Goal: Task Accomplishment & Management: Manage account settings

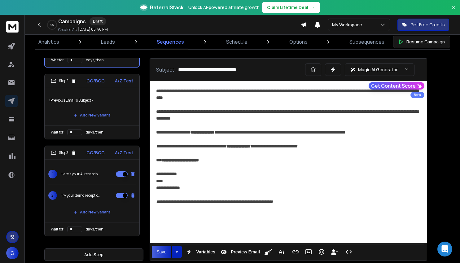
scroll to position [58, 0]
click at [120, 195] on button "button" at bounding box center [122, 195] width 12 height 6
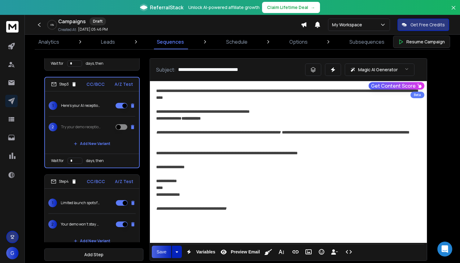
scroll to position [134, 0]
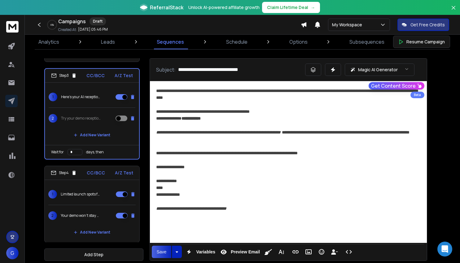
click at [116, 214] on button "button" at bounding box center [122, 216] width 12 height 6
type input "**********"
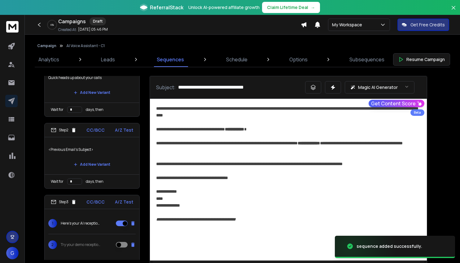
scroll to position [0, 0]
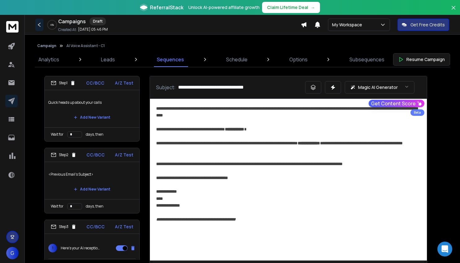
click at [39, 25] on icon at bounding box center [40, 25] width 6 height 6
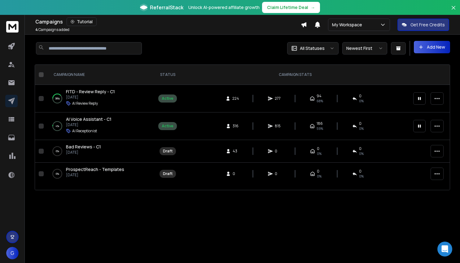
click at [90, 92] on span "FITD - Review Reply - C1" at bounding box center [90, 92] width 49 height 6
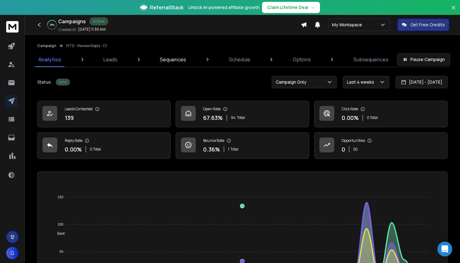
click at [174, 61] on p "Sequences" at bounding box center [173, 59] width 26 height 7
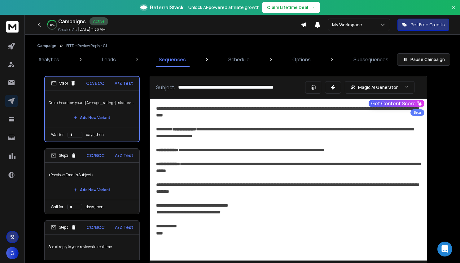
click at [121, 173] on p "<Previous Email's Subject>" at bounding box center [91, 174] width 87 height 17
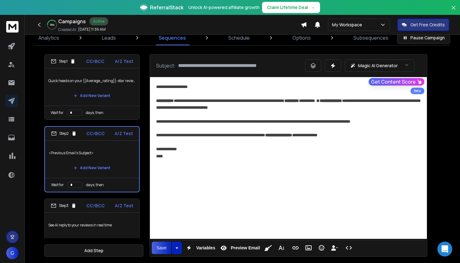
scroll to position [24, 0]
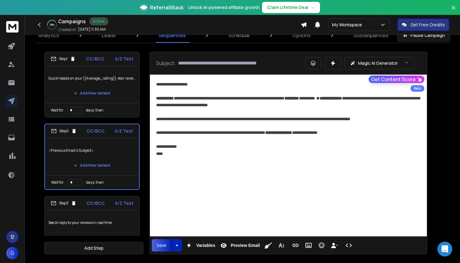
click at [125, 211] on div "See AI reply to your reviews in real time Add New Variant" at bounding box center [92, 228] width 95 height 37
type input "**********"
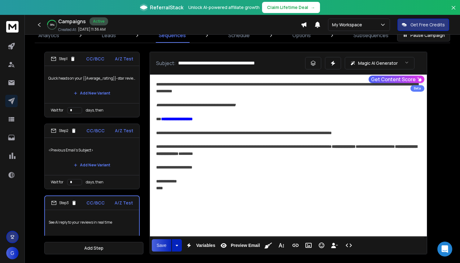
scroll to position [0, 0]
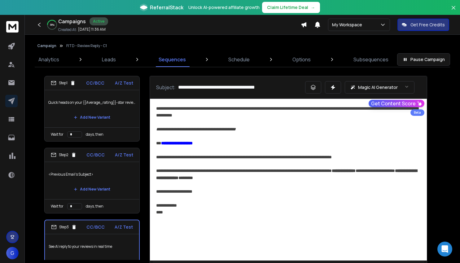
click at [44, 46] on button "Campaign" at bounding box center [46, 45] width 19 height 5
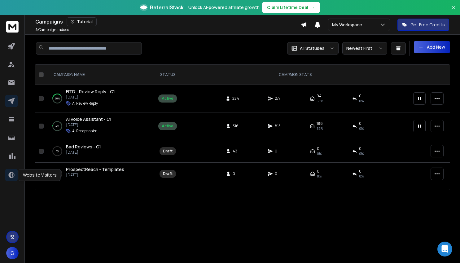
click at [10, 173] on icon at bounding box center [11, 175] width 6 height 6
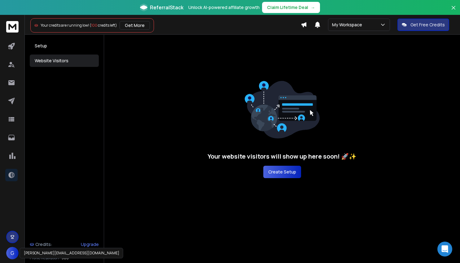
click at [12, 250] on span "G" at bounding box center [12, 253] width 12 height 12
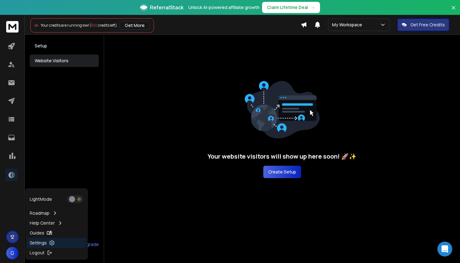
click at [41, 245] on p "Settings" at bounding box center [38, 243] width 17 height 6
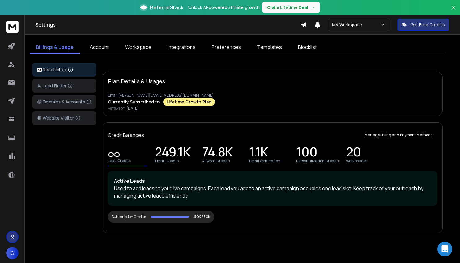
click at [276, 7] on button "Claim Lifetime Deal →" at bounding box center [291, 7] width 58 height 11
click at [11, 45] on icon at bounding box center [11, 46] width 7 height 7
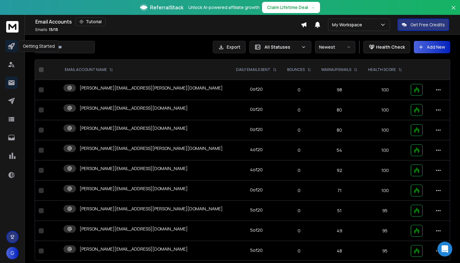
click at [14, 48] on icon at bounding box center [11, 45] width 7 height 7
click at [15, 27] on icon at bounding box center [12, 26] width 12 height 11
click at [11, 44] on icon at bounding box center [11, 46] width 7 height 7
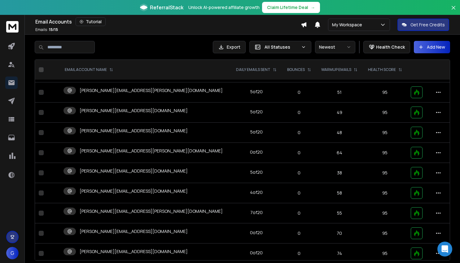
scroll to position [126, 0]
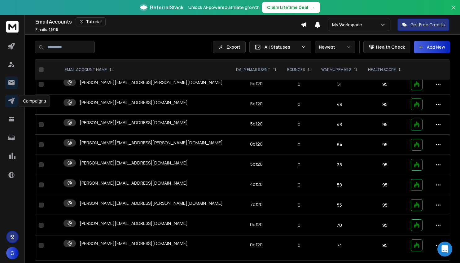
click at [11, 102] on icon at bounding box center [11, 101] width 7 height 7
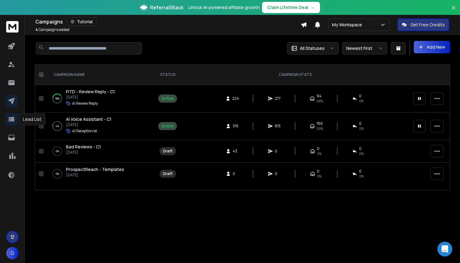
click at [11, 123] on link at bounding box center [11, 119] width 12 height 12
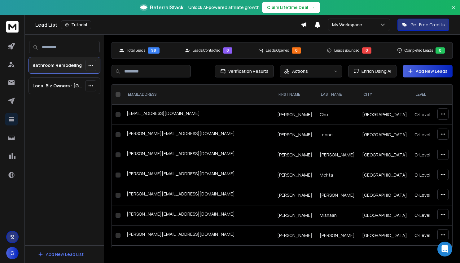
click at [50, 88] on p "Local Biz Owners - [GEOGRAPHIC_DATA]" at bounding box center [58, 86] width 50 height 6
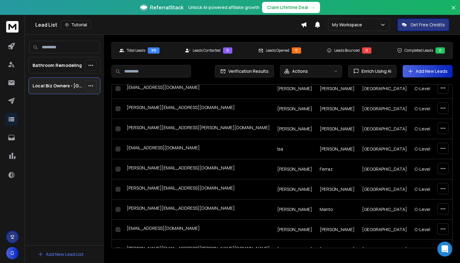
scroll to position [571, 0]
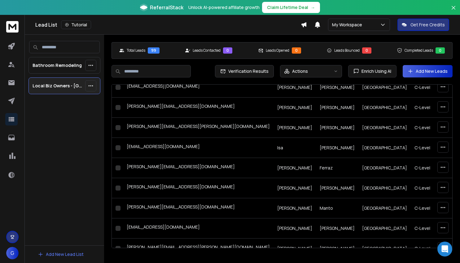
click at [89, 86] on icon "button" at bounding box center [91, 85] width 5 height 1
click at [54, 86] on p "Local Biz Owners - [GEOGRAPHIC_DATA]" at bounding box center [58, 86] width 50 height 6
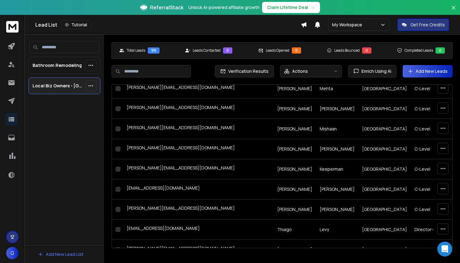
scroll to position [0, 0]
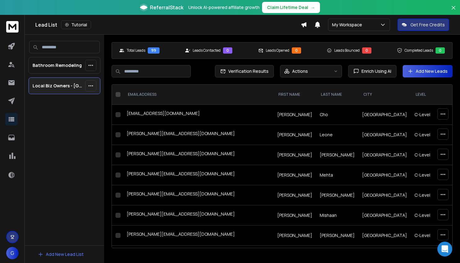
click at [44, 64] on p "Bathroom Remodeling" at bounding box center [57, 65] width 49 height 6
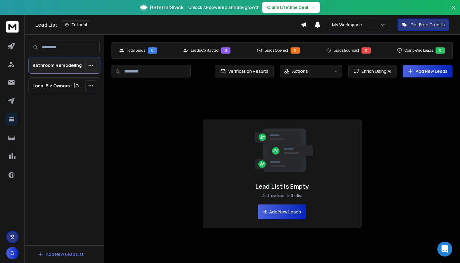
click at [49, 83] on p "Local Biz Owners - [GEOGRAPHIC_DATA]" at bounding box center [58, 86] width 50 height 6
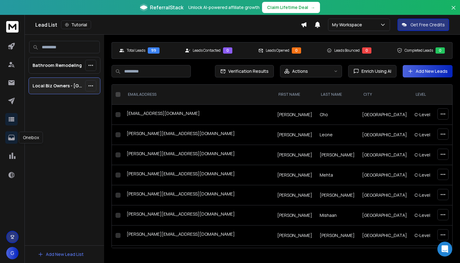
click at [11, 139] on icon at bounding box center [11, 138] width 7 height 6
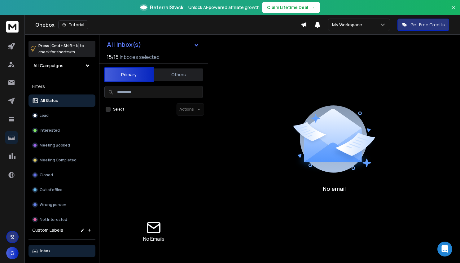
click at [454, 6] on icon "Close banner" at bounding box center [454, 8] width 6 height 6
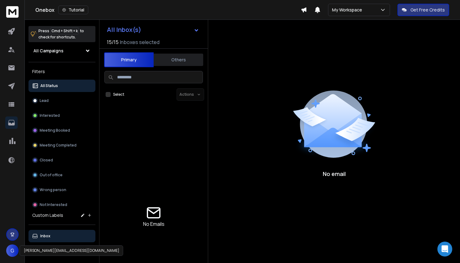
click at [10, 252] on span "G" at bounding box center [12, 250] width 12 height 12
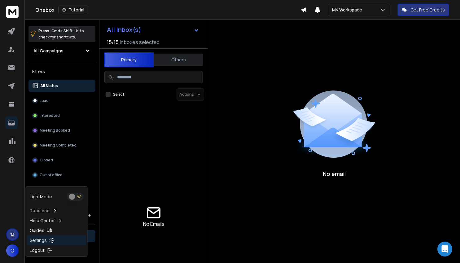
click at [52, 238] on icon at bounding box center [52, 240] width 5 height 5
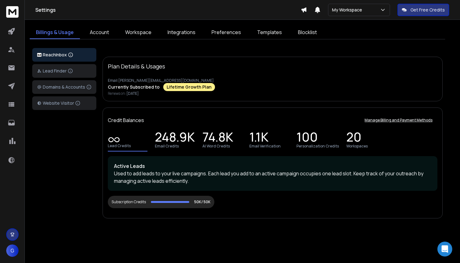
click at [103, 34] on link "Account" at bounding box center [100, 32] width 32 height 13
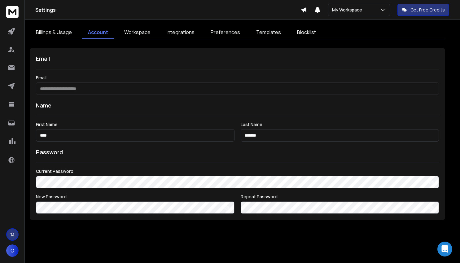
click at [212, 33] on link "Preferences" at bounding box center [225, 32] width 42 height 13
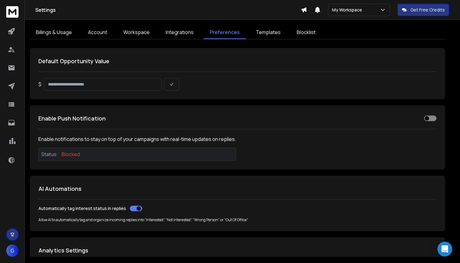
click at [170, 155] on div "Status: Blocked" at bounding box center [137, 154] width 198 height 13
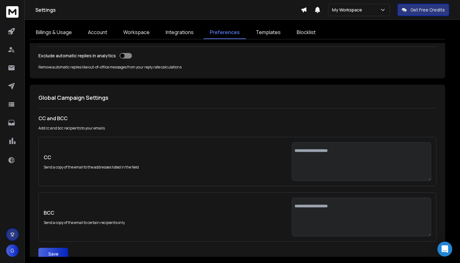
scroll to position [226, 0]
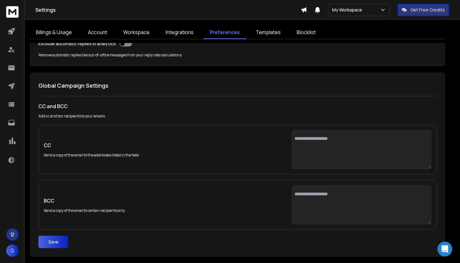
click at [307, 34] on link "Blocklist" at bounding box center [305, 32] width 31 height 13
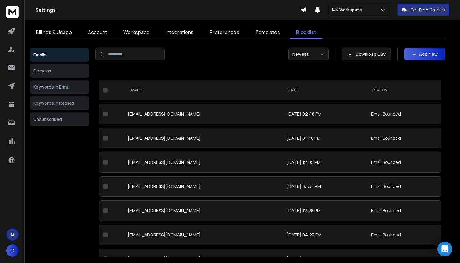
click at [257, 34] on link "Templates" at bounding box center [267, 32] width 37 height 13
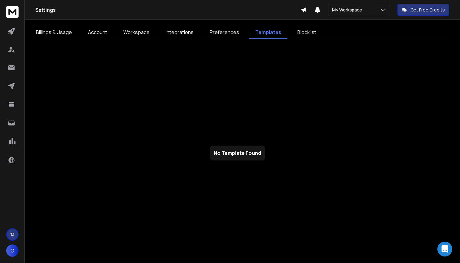
click at [229, 33] on link "Preferences" at bounding box center [224, 32] width 42 height 13
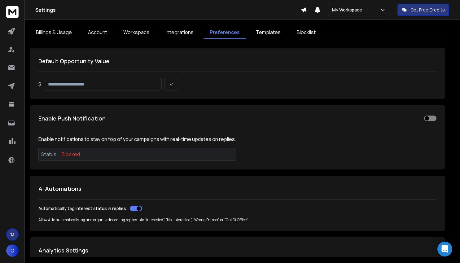
click at [95, 35] on link "Account" at bounding box center [98, 32] width 32 height 13
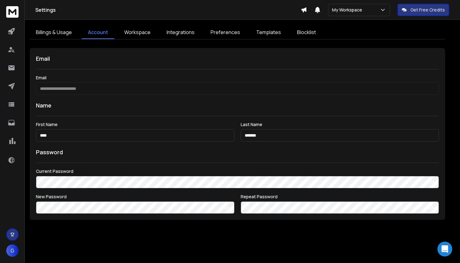
click at [140, 31] on link "Workspace" at bounding box center [137, 32] width 39 height 13
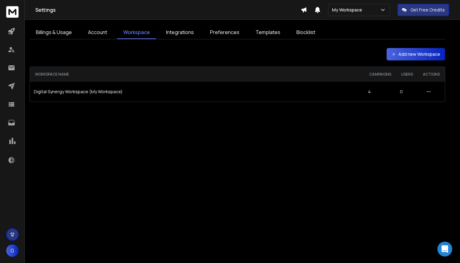
click at [173, 35] on link "Integrations" at bounding box center [180, 32] width 40 height 13
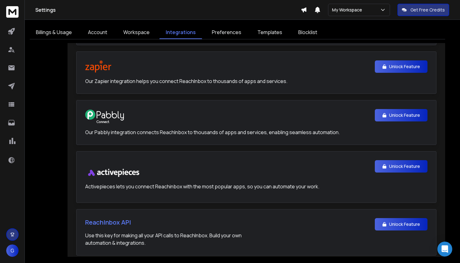
scroll to position [104, 0]
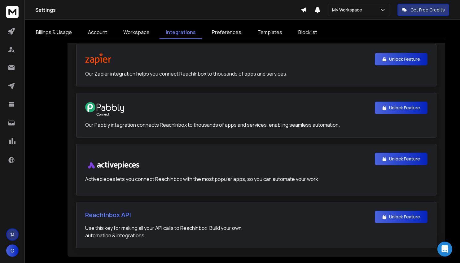
click at [389, 219] on p "Unlock Feature" at bounding box center [404, 217] width 31 height 6
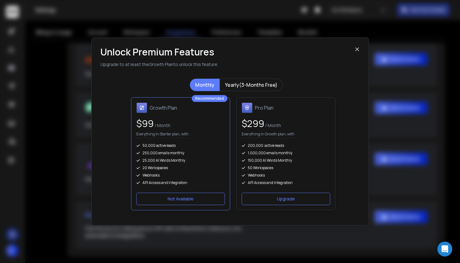
click at [356, 48] on icon at bounding box center [357, 49] width 6 height 6
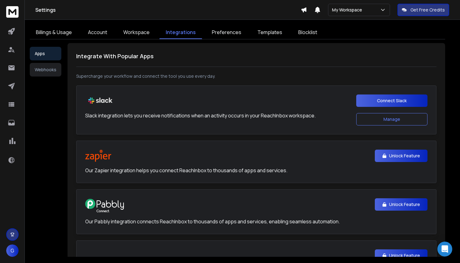
scroll to position [0, 0]
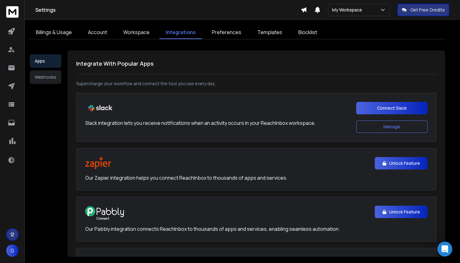
click at [96, 35] on link "Account" at bounding box center [98, 32] width 32 height 13
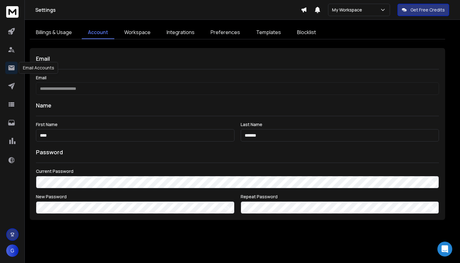
click at [11, 66] on icon at bounding box center [11, 67] width 6 height 5
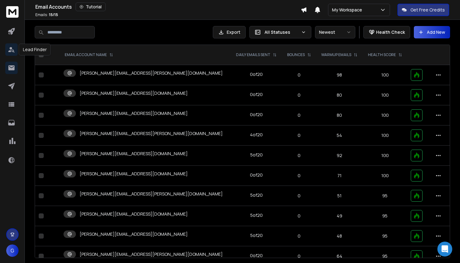
click at [9, 50] on icon at bounding box center [11, 51] width 6 height 3
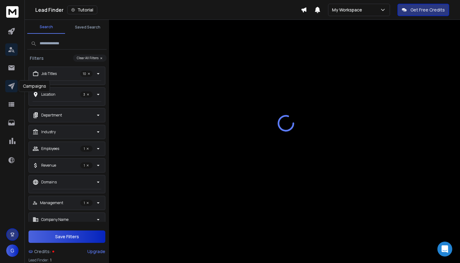
click at [11, 86] on icon at bounding box center [11, 85] width 7 height 7
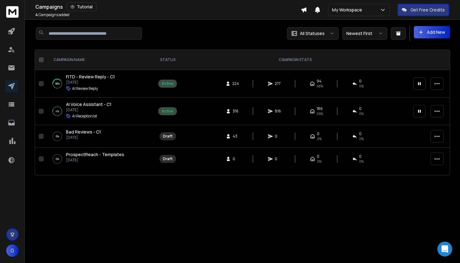
click at [438, 85] on icon "button" at bounding box center [437, 84] width 6 height 6
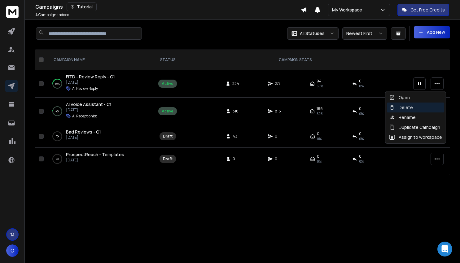
click at [117, 84] on div "38 % FITD - Review Reply - C1 [DATE] AI Review Reply" at bounding box center [100, 84] width 96 height 20
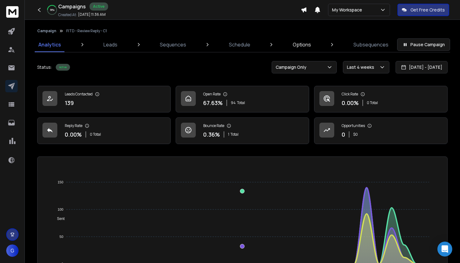
click at [301, 47] on p "Options" at bounding box center [302, 44] width 18 height 7
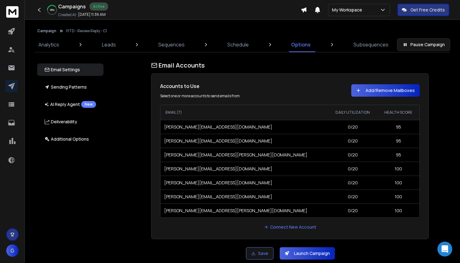
click at [73, 129] on div "Email Settings Sending Patterns AI Reply Agent New Deliverability Additional Op…" at bounding box center [70, 104] width 66 height 82
click at [68, 125] on button "Deliverability" at bounding box center [70, 121] width 66 height 12
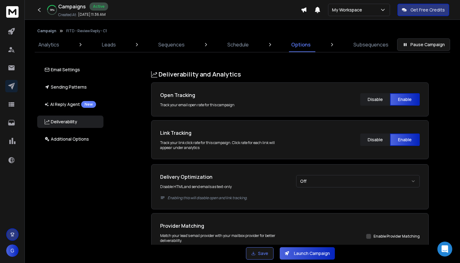
scroll to position [679, 0]
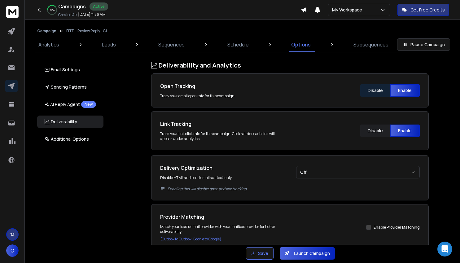
click at [373, 92] on button "Disable" at bounding box center [375, 90] width 30 height 12
click at [373, 132] on button "Disable" at bounding box center [375, 130] width 30 height 12
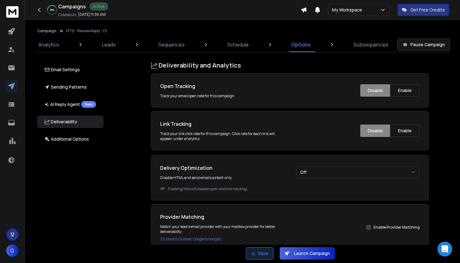
click at [261, 251] on button "Save" at bounding box center [260, 253] width 28 height 12
click at [46, 32] on button "Campaign" at bounding box center [46, 30] width 19 height 5
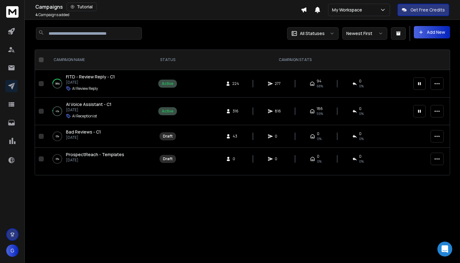
click at [80, 107] on span "AI Voice Assistant - C1" at bounding box center [89, 104] width 46 height 6
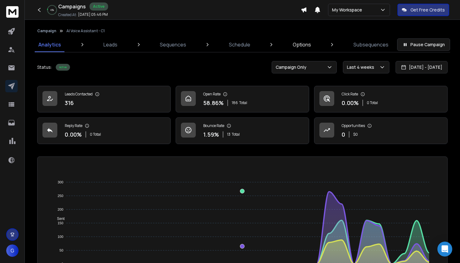
click at [301, 46] on p "Options" at bounding box center [302, 44] width 18 height 7
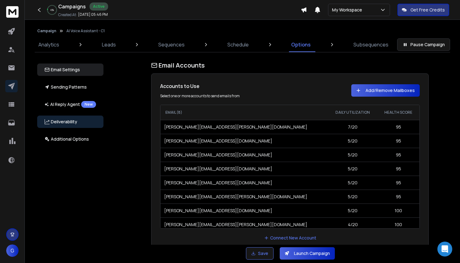
click at [64, 120] on p "Deliverability" at bounding box center [61, 122] width 33 height 6
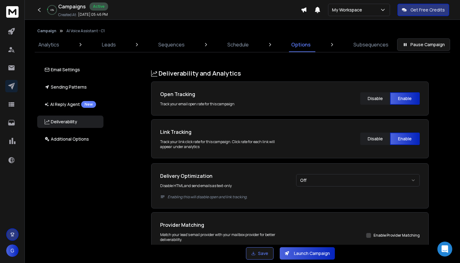
scroll to position [691, 0]
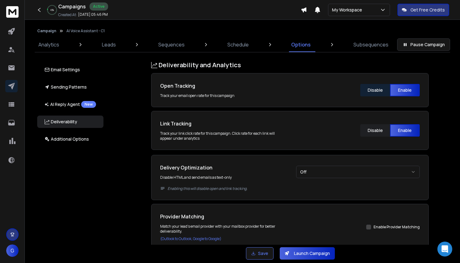
click at [367, 93] on button "Disable" at bounding box center [375, 90] width 30 height 12
click at [371, 129] on button "Disable" at bounding box center [375, 130] width 30 height 12
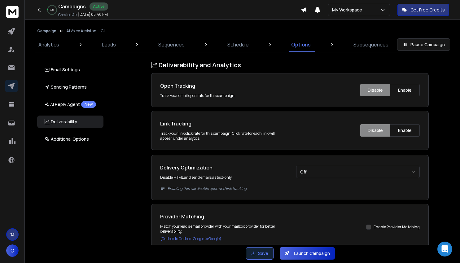
click at [261, 250] on button "Save" at bounding box center [260, 253] width 28 height 12
click at [38, 9] on icon at bounding box center [40, 10] width 6 height 6
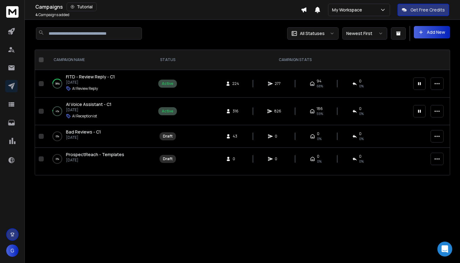
click at [437, 85] on icon "button" at bounding box center [437, 84] width 6 height 6
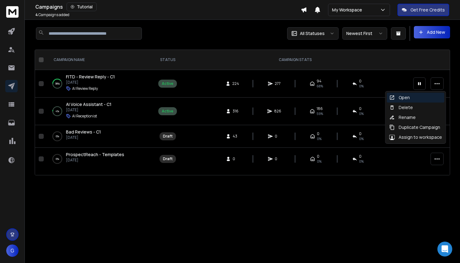
click at [98, 77] on span "FITD - Review Reply - C1" at bounding box center [90, 77] width 49 height 6
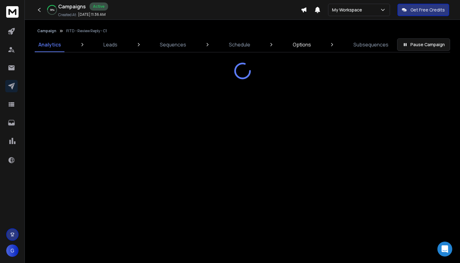
click at [305, 45] on p "Options" at bounding box center [302, 44] width 18 height 7
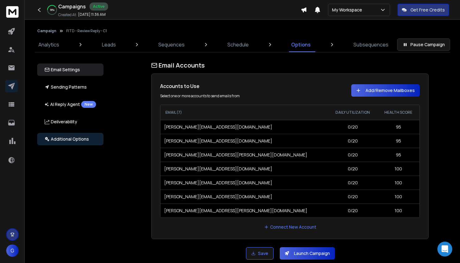
click at [93, 139] on button "Additional Options" at bounding box center [70, 139] width 66 height 12
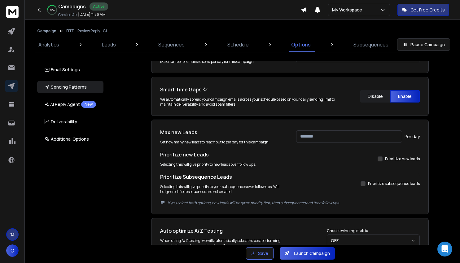
scroll to position [315, 0]
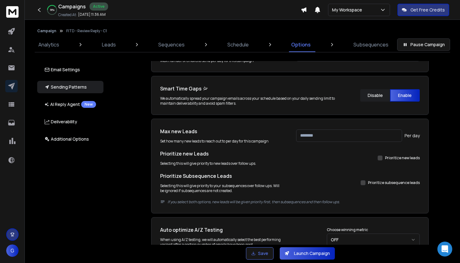
click at [382, 159] on button "Prioritize new leads" at bounding box center [379, 157] width 5 height 5
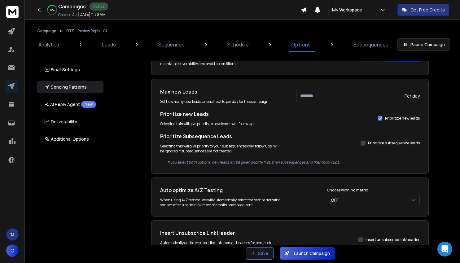
scroll to position [356, 0]
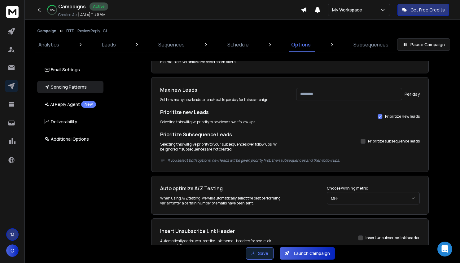
click at [257, 253] on button "Save" at bounding box center [260, 253] width 28 height 12
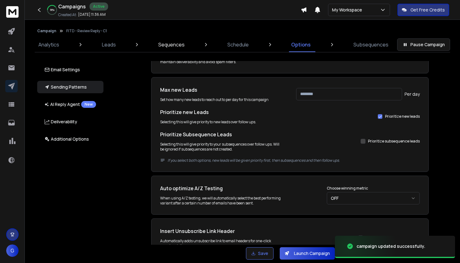
click at [165, 45] on p "Sequences" at bounding box center [171, 44] width 26 height 7
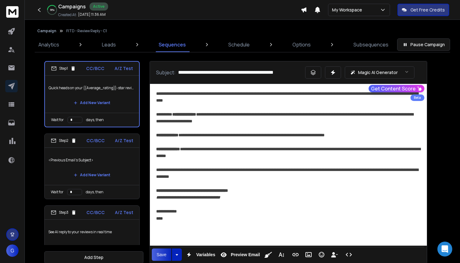
click at [115, 103] on div "Add New Variant" at bounding box center [92, 103] width 87 height 12
click at [74, 192] on input "*" at bounding box center [74, 192] width 15 height 6
type input "*"
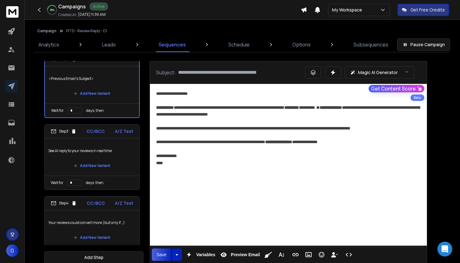
scroll to position [83, 0]
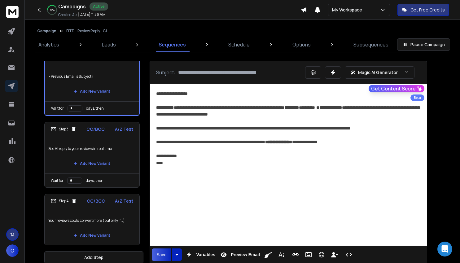
type input "*"
click at [73, 182] on input "*" at bounding box center [74, 180] width 15 height 6
type input "*"
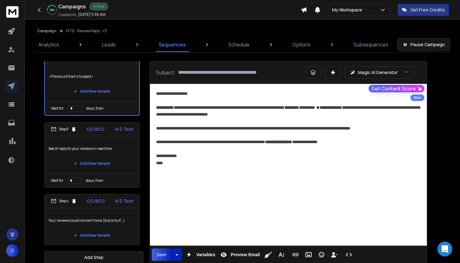
type input "**********"
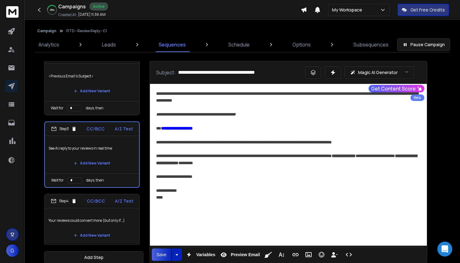
scroll to position [84, 0]
type input "*"
click at [39, 11] on icon at bounding box center [39, 10] width 2 height 4
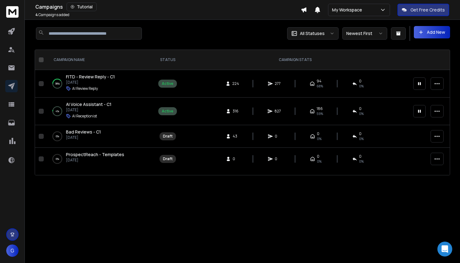
click at [437, 110] on icon "button" at bounding box center [437, 111] width 6 height 6
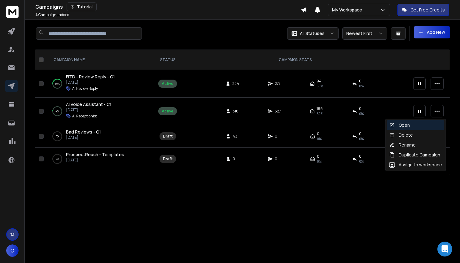
click at [420, 122] on div "Open" at bounding box center [416, 125] width 58 height 10
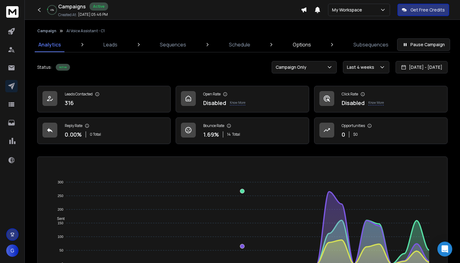
click at [309, 43] on p "Options" at bounding box center [302, 44] width 18 height 7
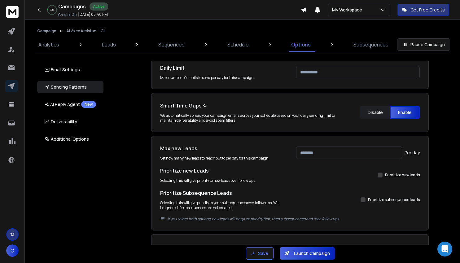
scroll to position [310, 0]
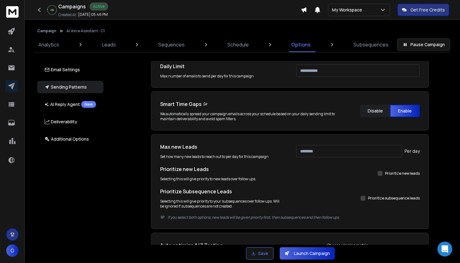
click at [383, 174] on div "Prioritize new leads" at bounding box center [398, 173] width 42 height 5
click at [381, 175] on button "Prioritize new leads" at bounding box center [379, 173] width 5 height 5
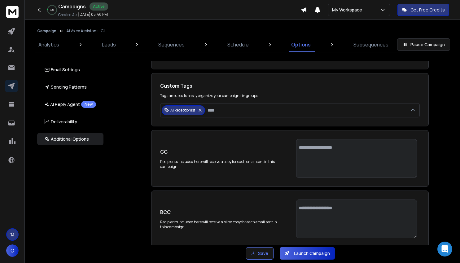
scroll to position [1263, 0]
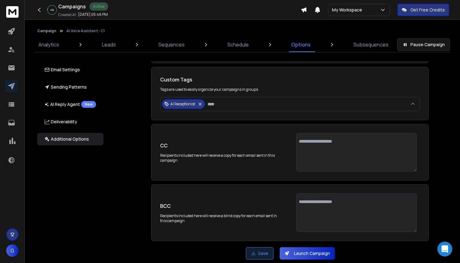
click at [259, 256] on button "Save" at bounding box center [260, 253] width 28 height 12
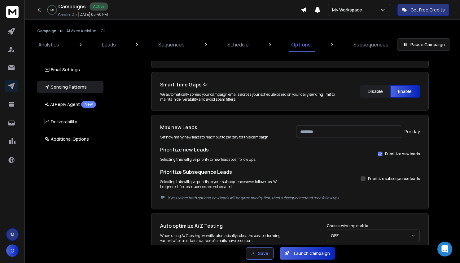
scroll to position [372, 0]
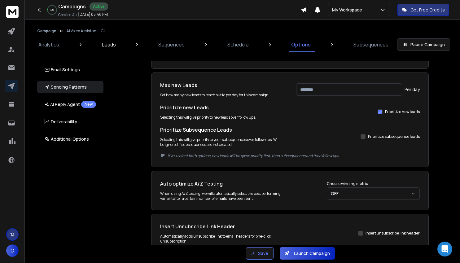
click at [115, 49] on link "Leads" at bounding box center [108, 44] width 21 height 15
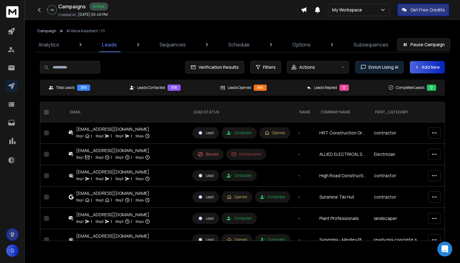
click at [378, 67] on span "Enrich Using AI" at bounding box center [382, 67] width 32 height 6
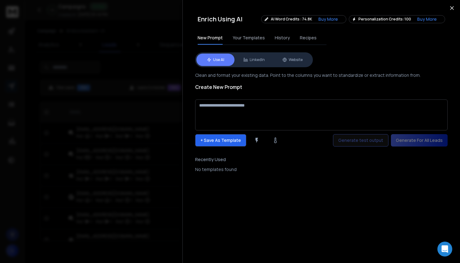
click at [451, 7] on icon "button" at bounding box center [452, 8] width 6 height 6
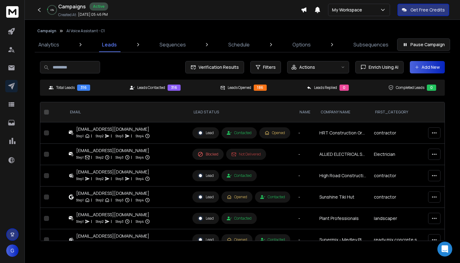
click at [111, 46] on p "Leads" at bounding box center [109, 44] width 15 height 7
click at [433, 68] on button "Add New" at bounding box center [427, 67] width 35 height 12
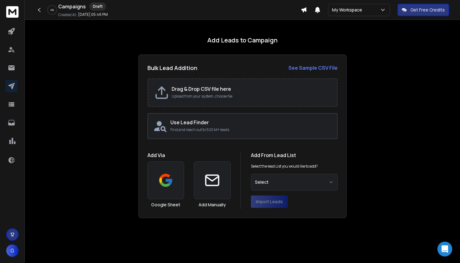
click at [207, 93] on div "Drag & Drop CSV file here Upload from your system, choose file" at bounding box center [251, 92] width 159 height 15
click at [217, 98] on p "Upload from your system, choose file" at bounding box center [251, 96] width 159 height 5
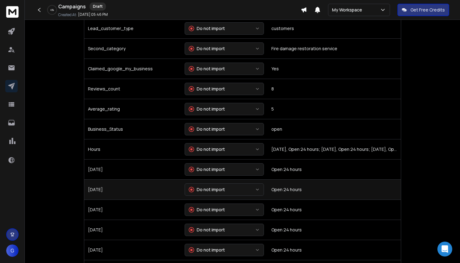
scroll to position [430, 0]
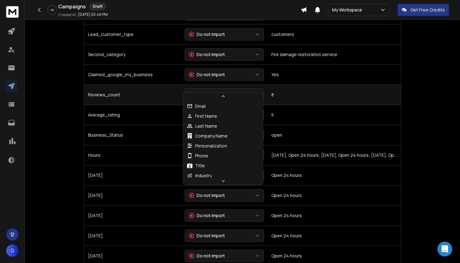
click at [228, 89] on button "Do not import" at bounding box center [224, 95] width 79 height 12
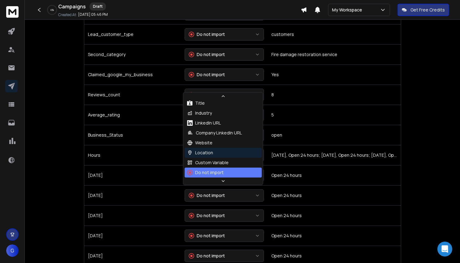
scroll to position [56, 0]
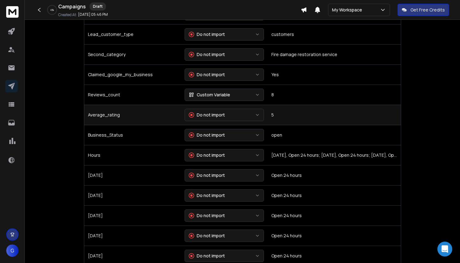
click at [223, 109] on button "Do not import" at bounding box center [224, 115] width 79 height 12
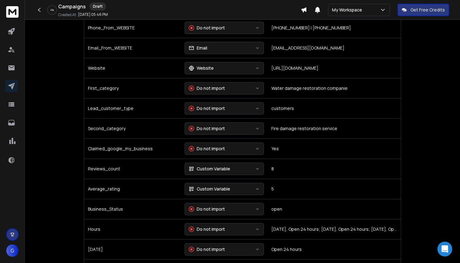
scroll to position [356, 0]
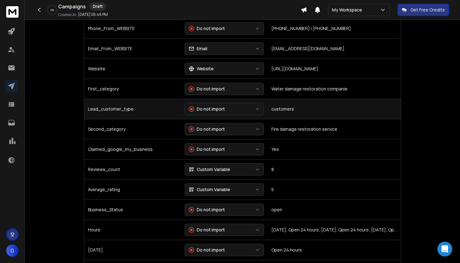
click at [208, 106] on div "Do not import" at bounding box center [207, 109] width 36 height 6
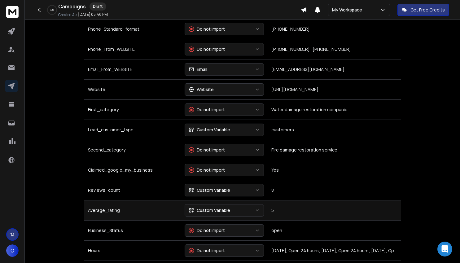
scroll to position [333, 0]
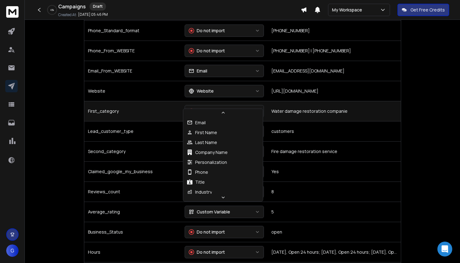
click at [213, 108] on div "Do not import" at bounding box center [207, 111] width 36 height 6
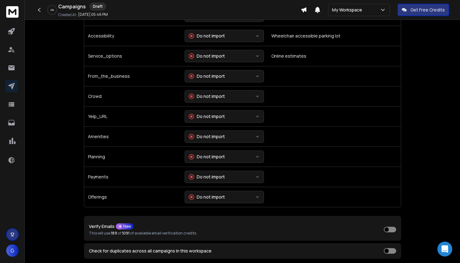
scroll to position [1161, 0]
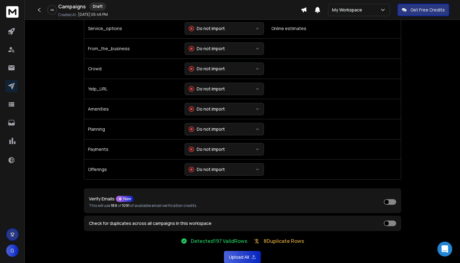
click at [391, 199] on button "Verify Emails New This will use 189 of 1091 of available email verification cre…" at bounding box center [390, 202] width 12 height 6
click at [390, 220] on button "Check for duplicates across all campaigns in this workspace" at bounding box center [390, 223] width 12 height 6
click at [243, 251] on button "Upload All" at bounding box center [242, 257] width 37 height 12
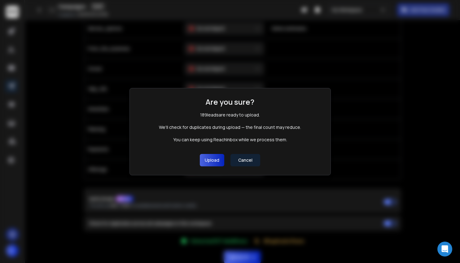
click at [211, 161] on button "Upload" at bounding box center [212, 160] width 24 height 12
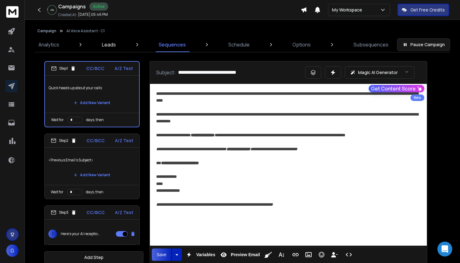
click at [111, 43] on p "Leads" at bounding box center [109, 44] width 14 height 7
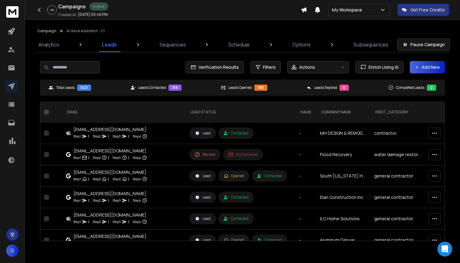
scroll to position [4338, 0]
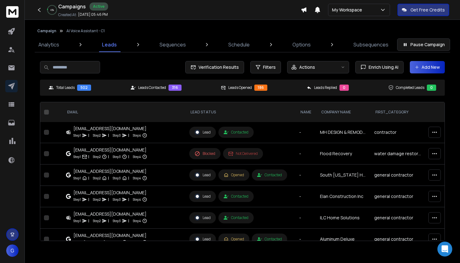
click at [65, 67] on input at bounding box center [70, 67] width 60 height 12
type input "**********"
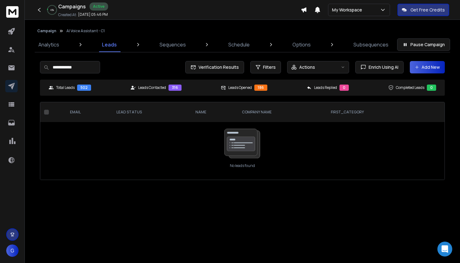
click at [93, 69] on input "**********" at bounding box center [70, 67] width 60 height 12
click at [379, 202] on div "ReferralStack Unlock AI-powered affiliate growth Lifetime Deals available! Clai…" at bounding box center [230, 131] width 460 height 263
click at [87, 89] on div "502" at bounding box center [84, 88] width 14 height 6
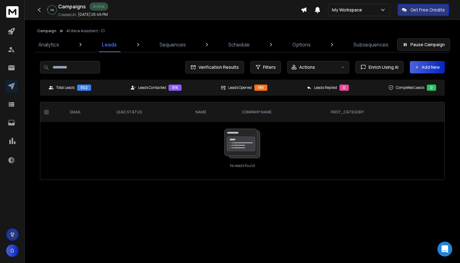
click at [61, 90] on p "Total Leads" at bounding box center [65, 87] width 19 height 5
click at [54, 42] on p "Analytics" at bounding box center [48, 44] width 21 height 7
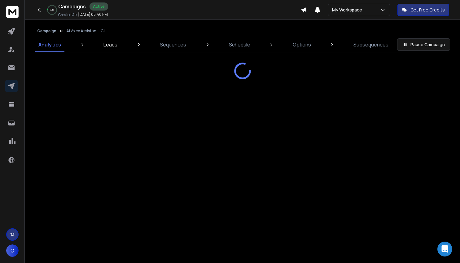
click at [111, 44] on p "Leads" at bounding box center [110, 44] width 14 height 7
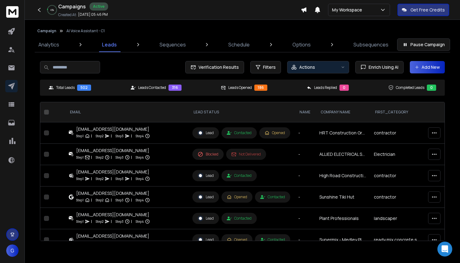
click at [344, 68] on icon "button" at bounding box center [343, 67] width 4 height 5
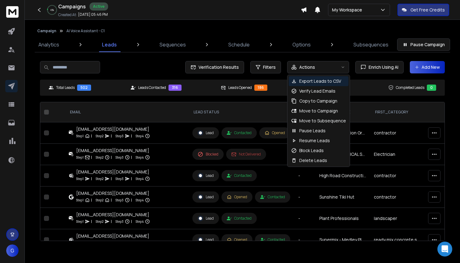
click at [348, 56] on div "Campaign AI Voice Assistant - C1 Analytics Leads Sequences Schedule Options Sub…" at bounding box center [242, 131] width 415 height 211
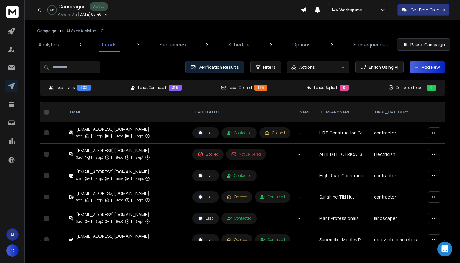
click at [226, 69] on span "Verification Results" at bounding box center [217, 67] width 43 height 6
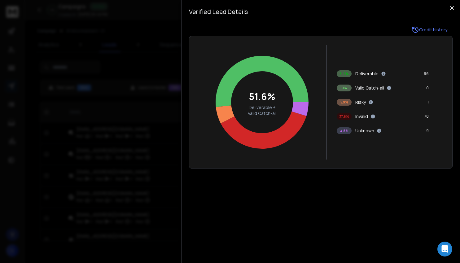
click at [452, 8] on icon "button" at bounding box center [451, 8] width 3 height 3
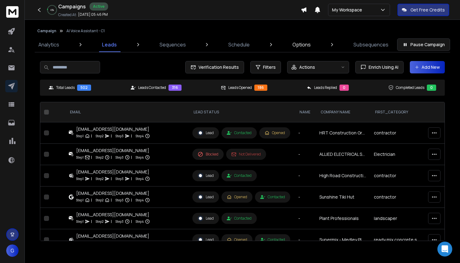
click at [302, 47] on p "Options" at bounding box center [301, 44] width 18 height 7
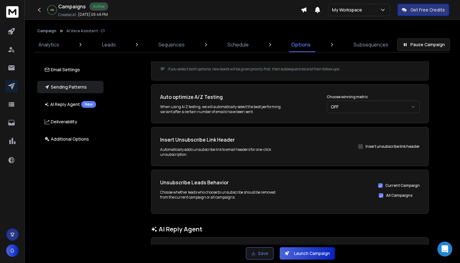
scroll to position [459, 0]
click at [364, 149] on div "Insert unsubscribe link header" at bounding box center [358, 146] width 124 height 12
click at [363, 147] on button "Insert unsubscribe link header" at bounding box center [360, 145] width 5 height 5
click at [258, 254] on button "Save" at bounding box center [260, 253] width 28 height 12
click at [172, 45] on p "Sequences" at bounding box center [171, 44] width 26 height 7
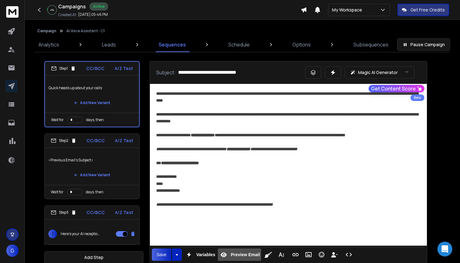
click at [244, 253] on span "Preview Email" at bounding box center [245, 254] width 32 height 5
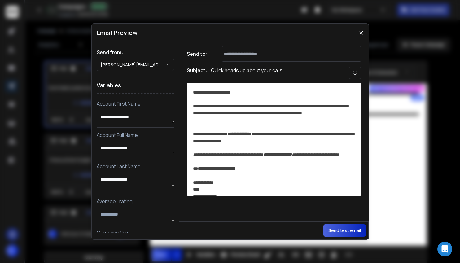
click at [246, 56] on input at bounding box center [291, 53] width 135 height 11
type input "*********"
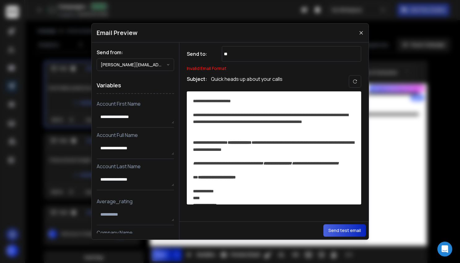
type input "*"
type input "*********"
type input "*"
type input "**********"
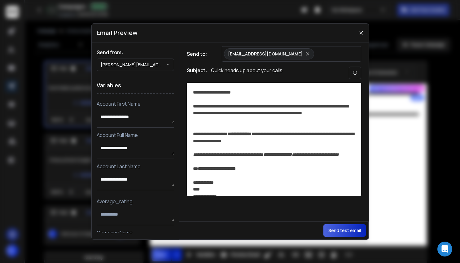
click at [339, 227] on button "Send test email" at bounding box center [344, 230] width 42 height 12
click at [361, 33] on icon at bounding box center [360, 32] width 3 height 3
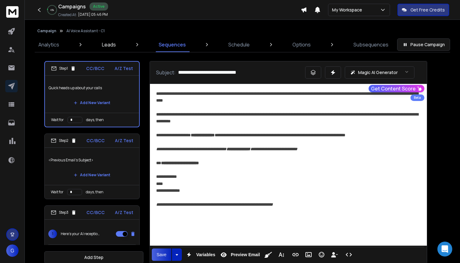
click at [109, 45] on p "Leads" at bounding box center [109, 44] width 14 height 7
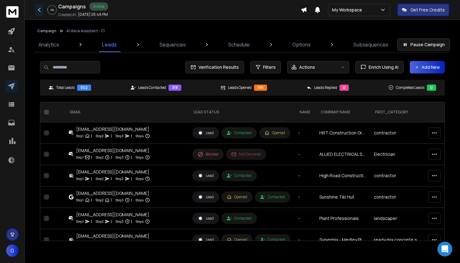
click at [38, 9] on icon at bounding box center [39, 10] width 2 height 4
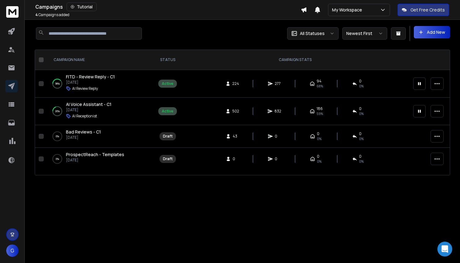
click at [89, 77] on span "FITD - Review Reply - C1" at bounding box center [90, 77] width 49 height 6
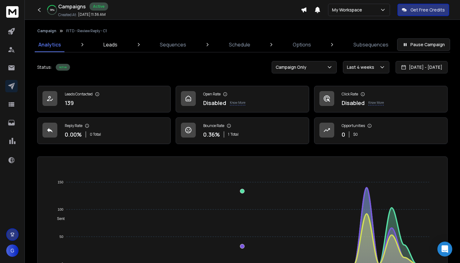
click at [115, 51] on link "Leads" at bounding box center [110, 44] width 21 height 15
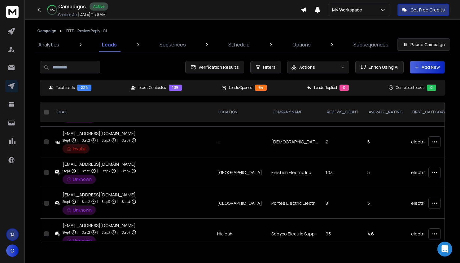
scroll to position [6753, 284]
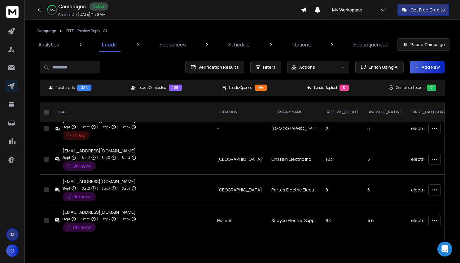
drag, startPoint x: 66, startPoint y: 31, endPoint x: 106, endPoint y: 31, distance: 39.9
click at [106, 31] on div "Campaign FITD - Review Reply - C1" at bounding box center [242, 30] width 410 height 5
drag, startPoint x: 106, startPoint y: 32, endPoint x: 65, endPoint y: 32, distance: 40.3
click at [66, 32] on p "FITD - Review Reply - C1" at bounding box center [86, 30] width 41 height 5
copy p "FITD - Review Reply - C1"
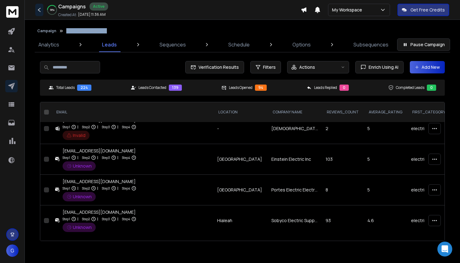
click at [39, 8] on icon at bounding box center [40, 10] width 6 height 6
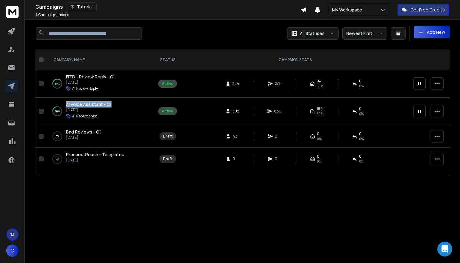
drag, startPoint x: 114, startPoint y: 104, endPoint x: 67, endPoint y: 105, distance: 47.7
click at [67, 105] on div "20 % AI Voice Assistant - C1 [DATE] AI Receptionist" at bounding box center [100, 111] width 96 height 20
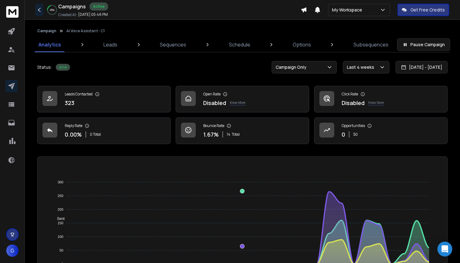
click at [40, 10] on icon at bounding box center [40, 10] width 6 height 6
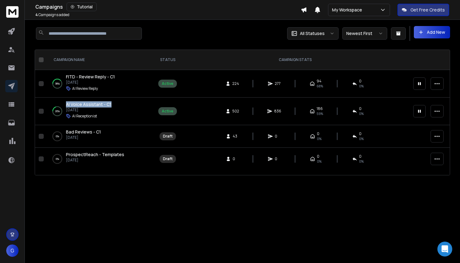
drag, startPoint x: 115, startPoint y: 105, endPoint x: 67, endPoint y: 105, distance: 48.6
click at [67, 105] on div "20 % AI Voice Assistant - C1 [DATE] AI Receptionist" at bounding box center [100, 111] width 96 height 20
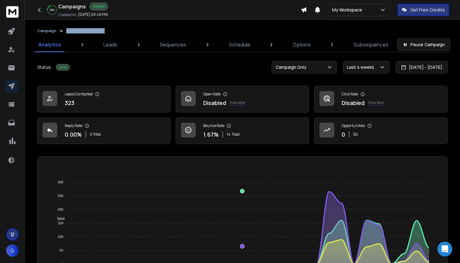
drag, startPoint x: 103, startPoint y: 32, endPoint x: 66, endPoint y: 32, distance: 37.5
click at [66, 32] on div "Campaign AI Voice Assistant - C1" at bounding box center [242, 30] width 410 height 5
copy p "AI Voice Assistant - C1"
click at [48, 31] on button "Campaign" at bounding box center [46, 30] width 19 height 5
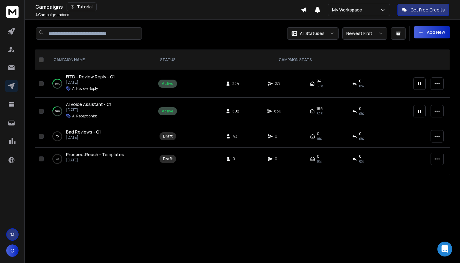
click at [89, 106] on span "AI Voice Assistant - C1" at bounding box center [89, 104] width 46 height 6
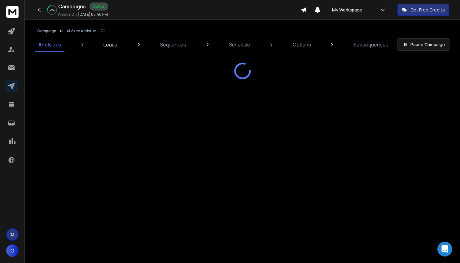
click at [110, 47] on p "Leads" at bounding box center [110, 44] width 14 height 7
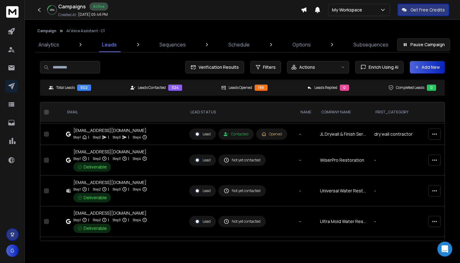
scroll to position [6727, 0]
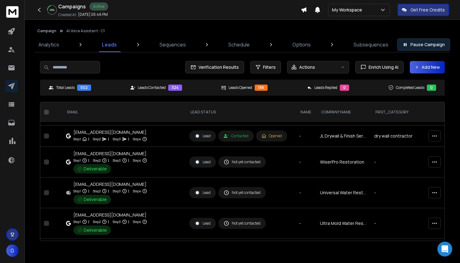
click at [421, 47] on button "Pause Campaign" at bounding box center [423, 44] width 53 height 12
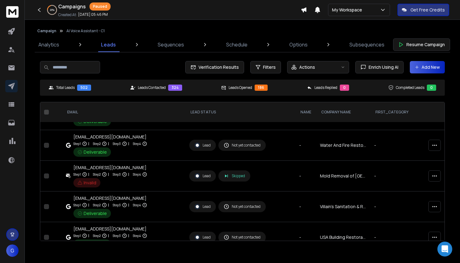
scroll to position [7680, 0]
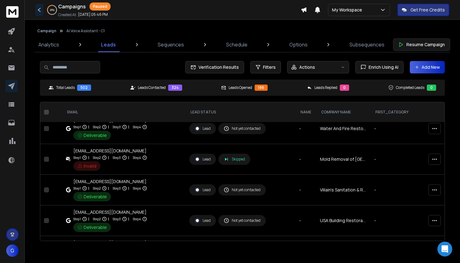
click at [39, 12] on icon at bounding box center [40, 10] width 6 height 6
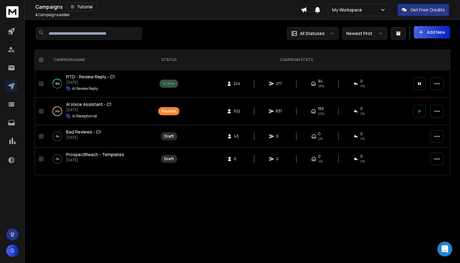
click at [91, 80] on link "FITD - Review Reply - C1" at bounding box center [90, 77] width 49 height 6
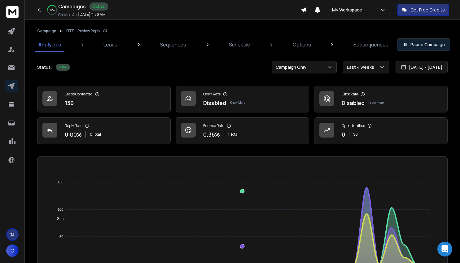
click at [412, 43] on button "Pause Campaign" at bounding box center [423, 44] width 53 height 12
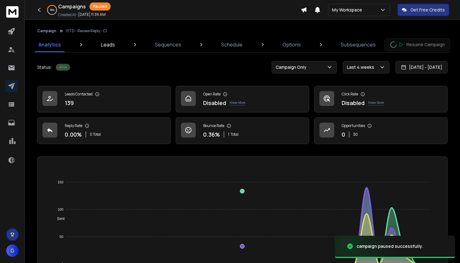
click at [108, 44] on p "Leads" at bounding box center [108, 44] width 14 height 7
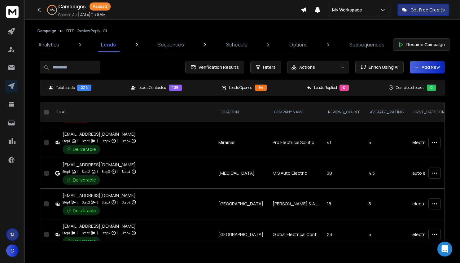
scroll to position [6753, 283]
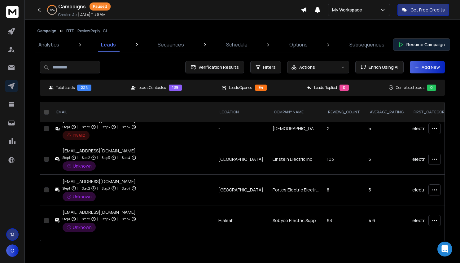
click at [431, 45] on button "Resume Campaign" at bounding box center [421, 44] width 57 height 12
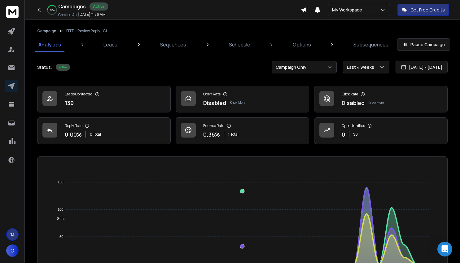
click at [48, 31] on button "Campaign" at bounding box center [46, 30] width 19 height 5
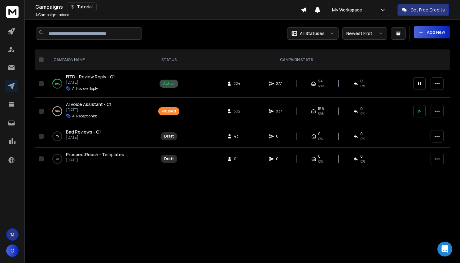
click at [89, 105] on span "AI Voice Assistant - C1" at bounding box center [89, 104] width 46 height 6
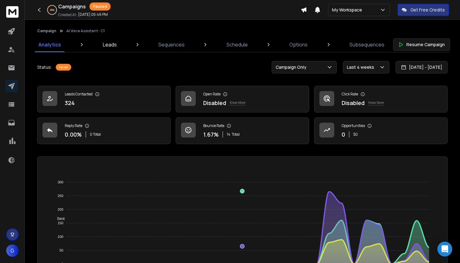
click at [110, 44] on p "Leads" at bounding box center [110, 44] width 14 height 7
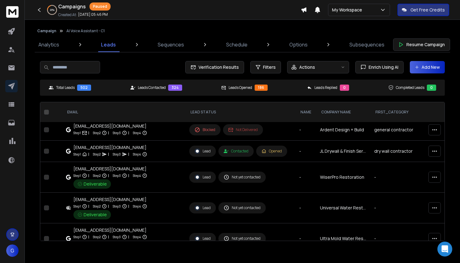
scroll to position [6711, 0]
click at [403, 180] on td "-" at bounding box center [397, 178] width 54 height 31
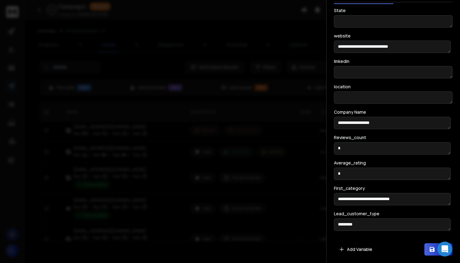
scroll to position [0, 0]
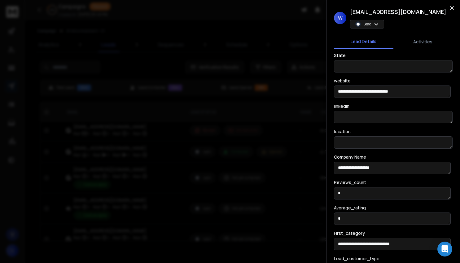
click at [449, 8] on icon "button" at bounding box center [452, 8] width 6 height 6
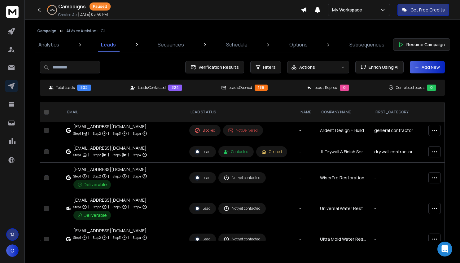
click at [378, 178] on td "-" at bounding box center [397, 178] width 54 height 31
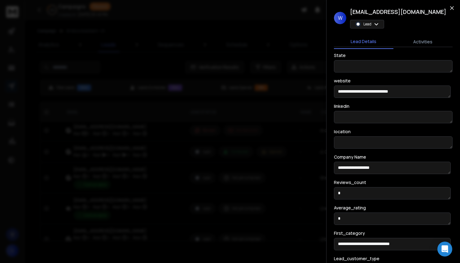
click at [450, 7] on icon "button" at bounding box center [452, 8] width 6 height 6
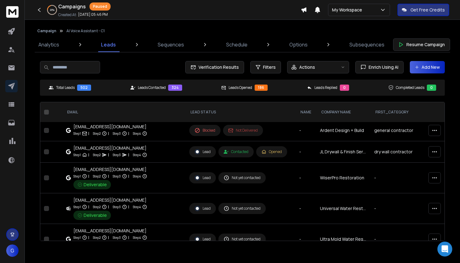
click at [434, 178] on icon "button" at bounding box center [435, 178] width 6 height 6
click at [415, 174] on td "-" at bounding box center [397, 178] width 54 height 31
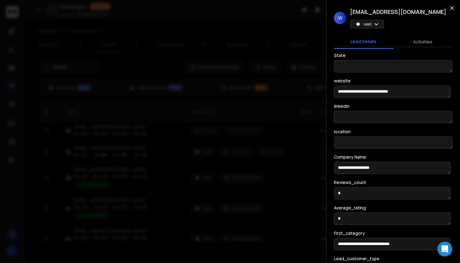
click at [449, 9] on icon "button" at bounding box center [452, 8] width 6 height 6
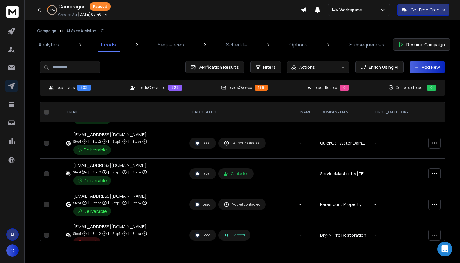
scroll to position [6928, 0]
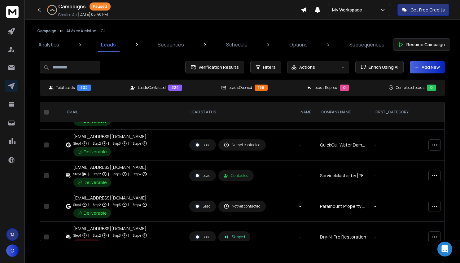
click at [239, 175] on div "Contacted" at bounding box center [236, 175] width 25 height 5
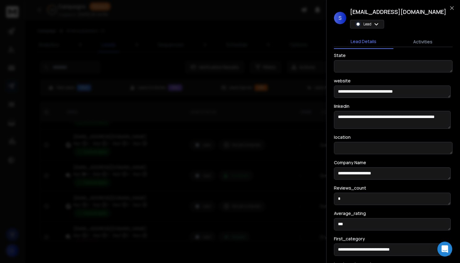
scroll to position [8, 0]
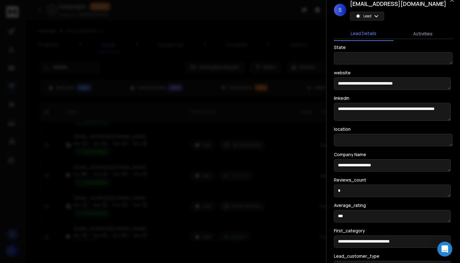
drag, startPoint x: 386, startPoint y: 166, endPoint x: 335, endPoint y: 164, distance: 50.8
click at [335, 164] on textarea "**********" at bounding box center [392, 165] width 117 height 12
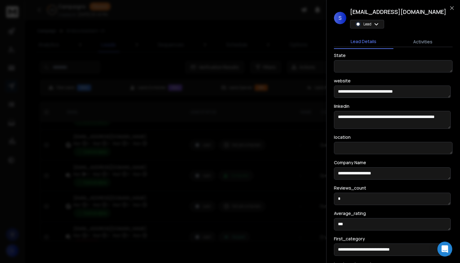
drag, startPoint x: 450, startPoint y: 8, endPoint x: 429, endPoint y: 18, distance: 23.8
click at [450, 8] on icon "button" at bounding box center [451, 8] width 3 height 3
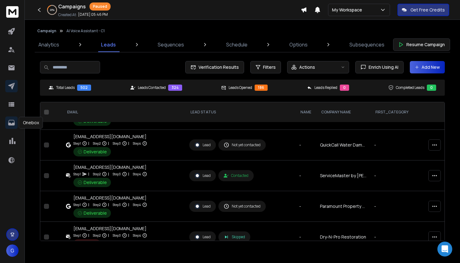
click at [13, 124] on icon at bounding box center [11, 123] width 7 height 6
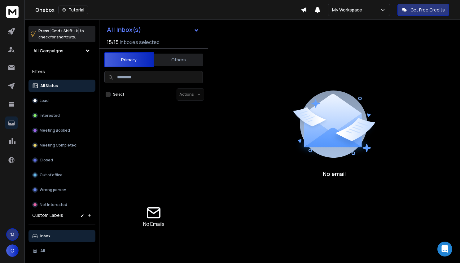
click at [155, 79] on input at bounding box center [153, 77] width 98 height 12
paste input "**********"
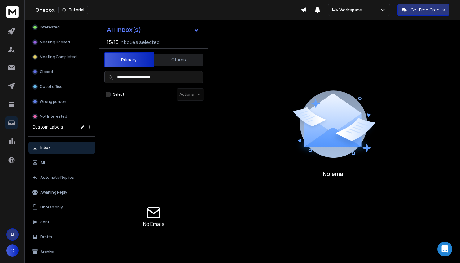
scroll to position [93, 0]
type input "**********"
click at [70, 218] on button "Sent" at bounding box center [61, 222] width 67 height 12
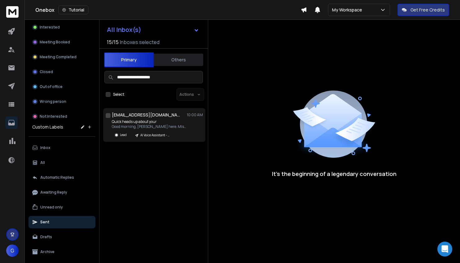
click at [143, 125] on p "Good morning, Glen here. Missed calls" at bounding box center [149, 126] width 74 height 5
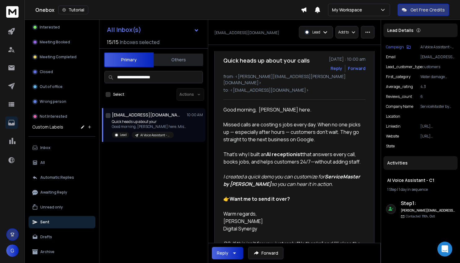
scroll to position [21, 0]
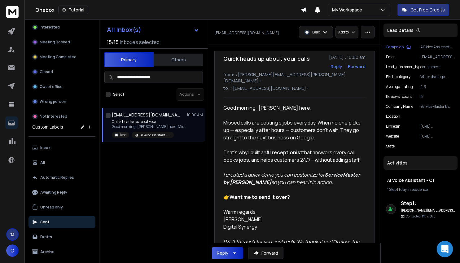
click at [445, 250] on icon "Open Intercom Messenger" at bounding box center [444, 249] width 7 height 8
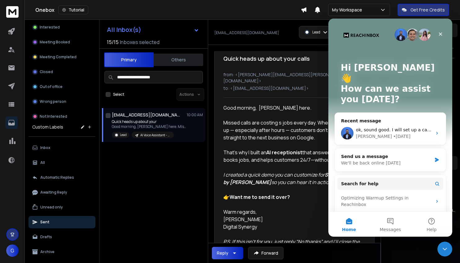
scroll to position [0, 0]
click at [392, 222] on button "Messages" at bounding box center [389, 224] width 41 height 25
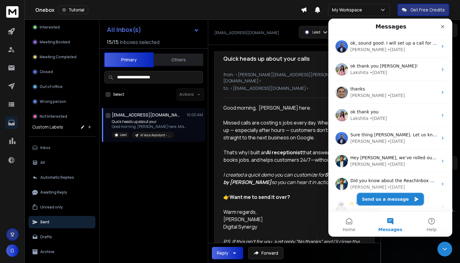
click at [391, 198] on button "Send us a message" at bounding box center [390, 199] width 67 height 12
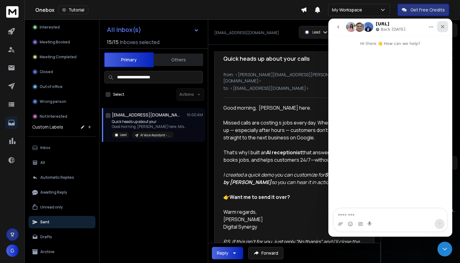
click at [442, 26] on icon "Close" at bounding box center [442, 26] width 3 height 3
